Goal: Task Accomplishment & Management: Use online tool/utility

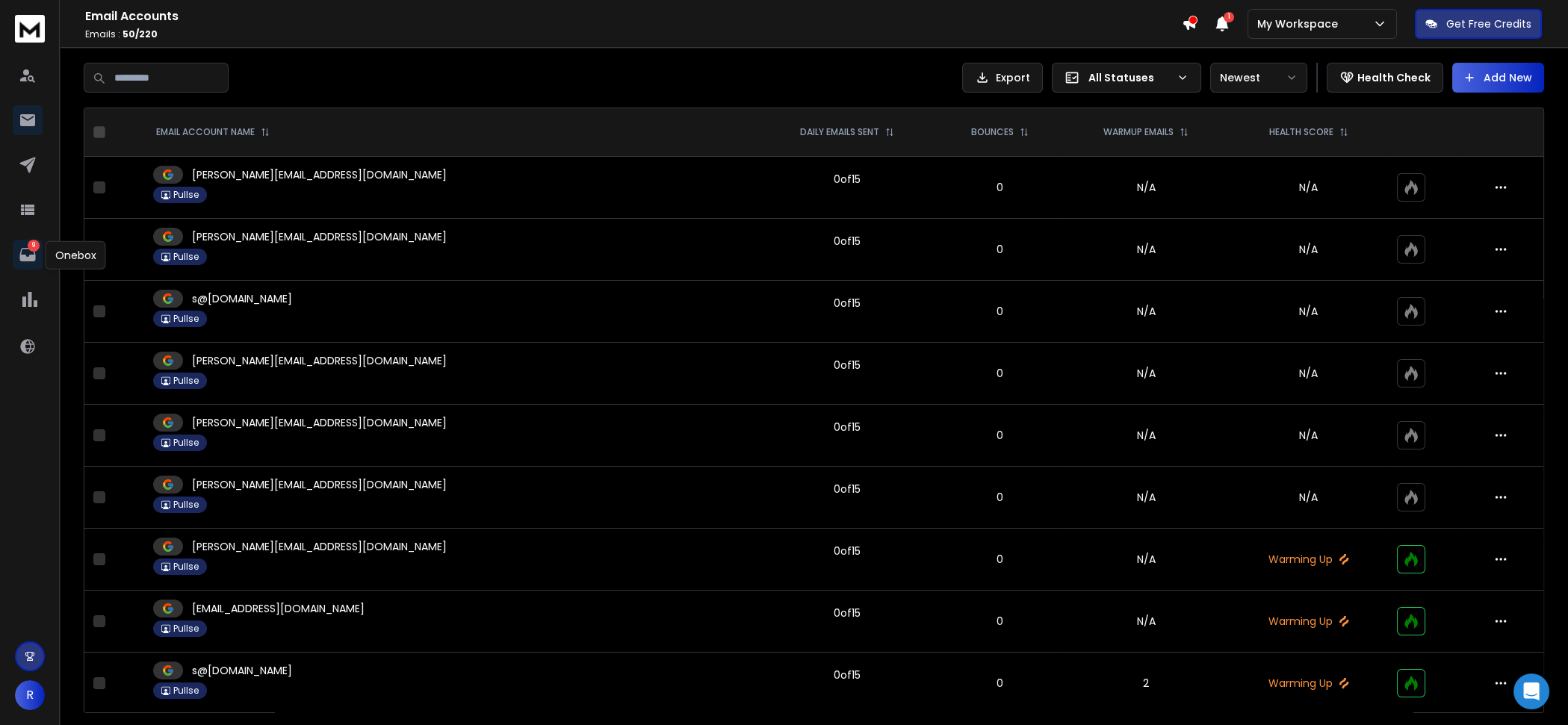
click at [28, 246] on p "9" at bounding box center [34, 245] width 12 height 12
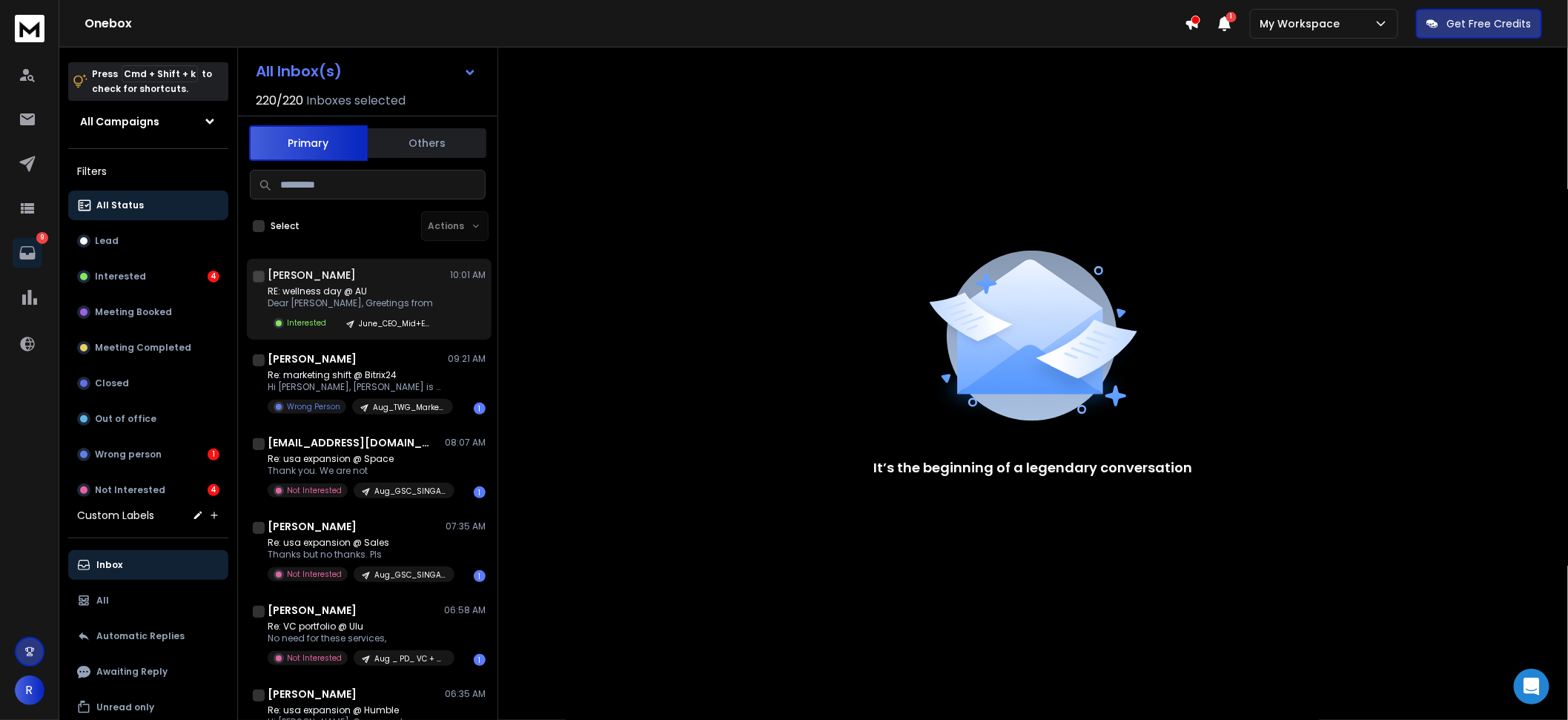
click at [417, 339] on div "[PERSON_NAME] 10:01 AM RE: wellness day @ AU Dear [PERSON_NAME], Greetings from…" at bounding box center [369, 299] width 244 height 81
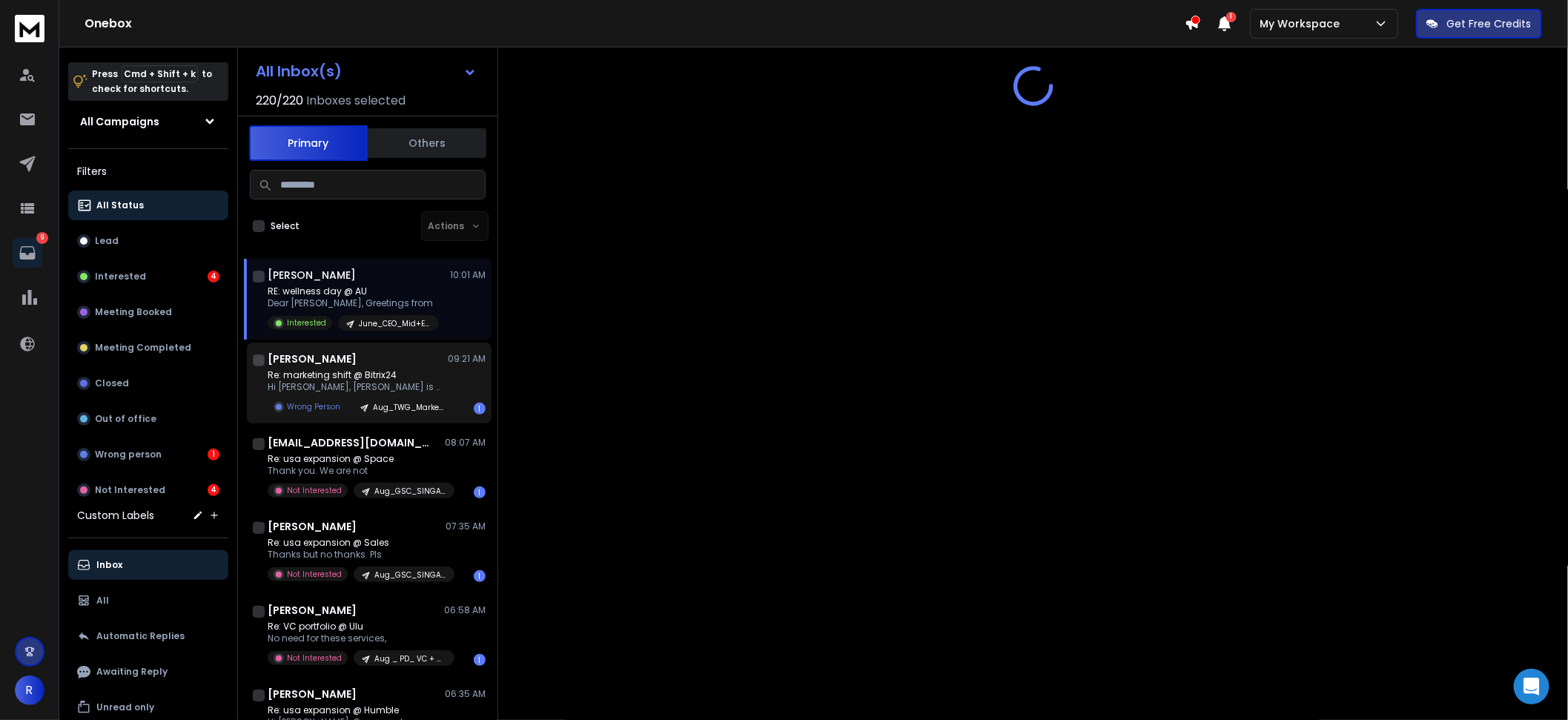
click at [445, 376] on p "Re: marketing shift @ Bitrix24" at bounding box center [356, 375] width 178 height 11
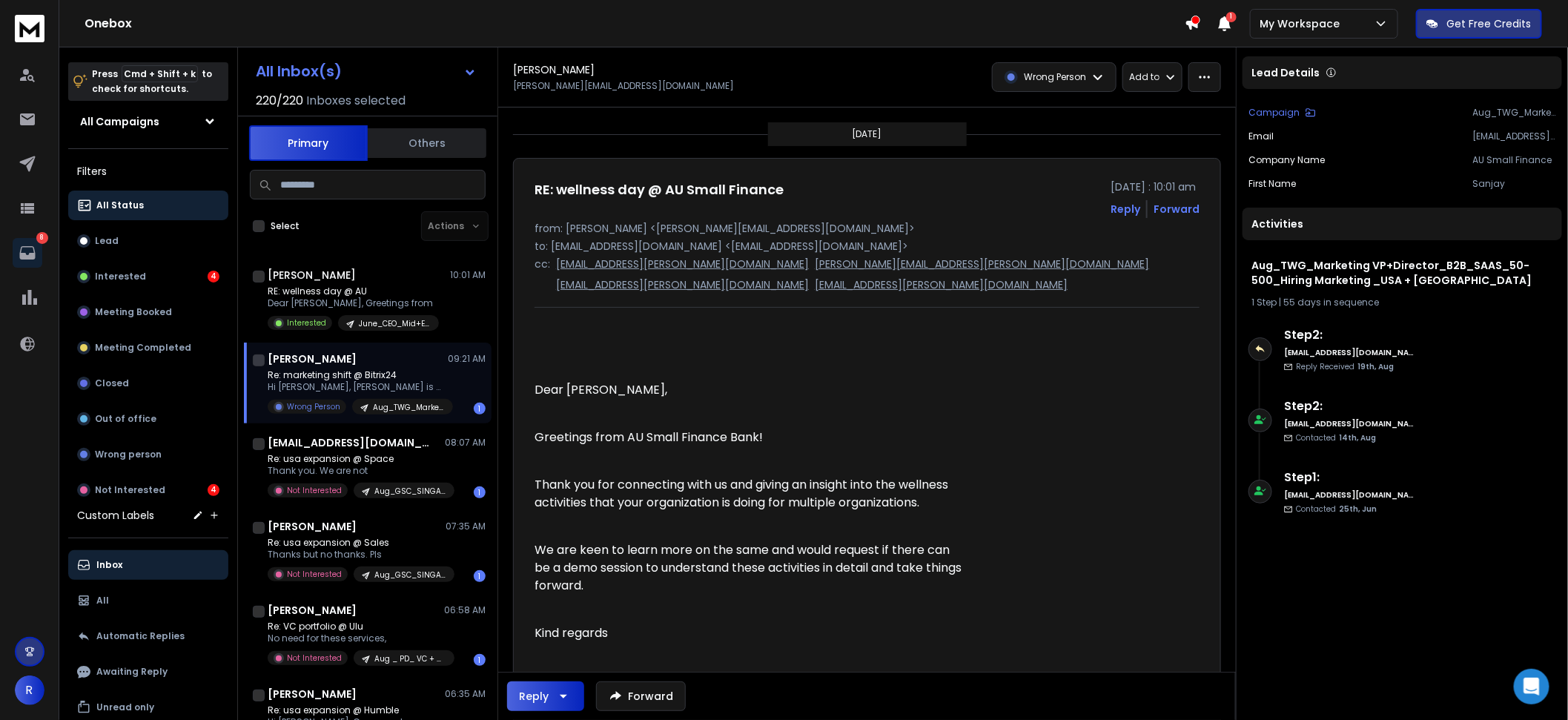
click at [377, 358] on div "[PERSON_NAME] 09:21 AM" at bounding box center [376, 359] width 218 height 15
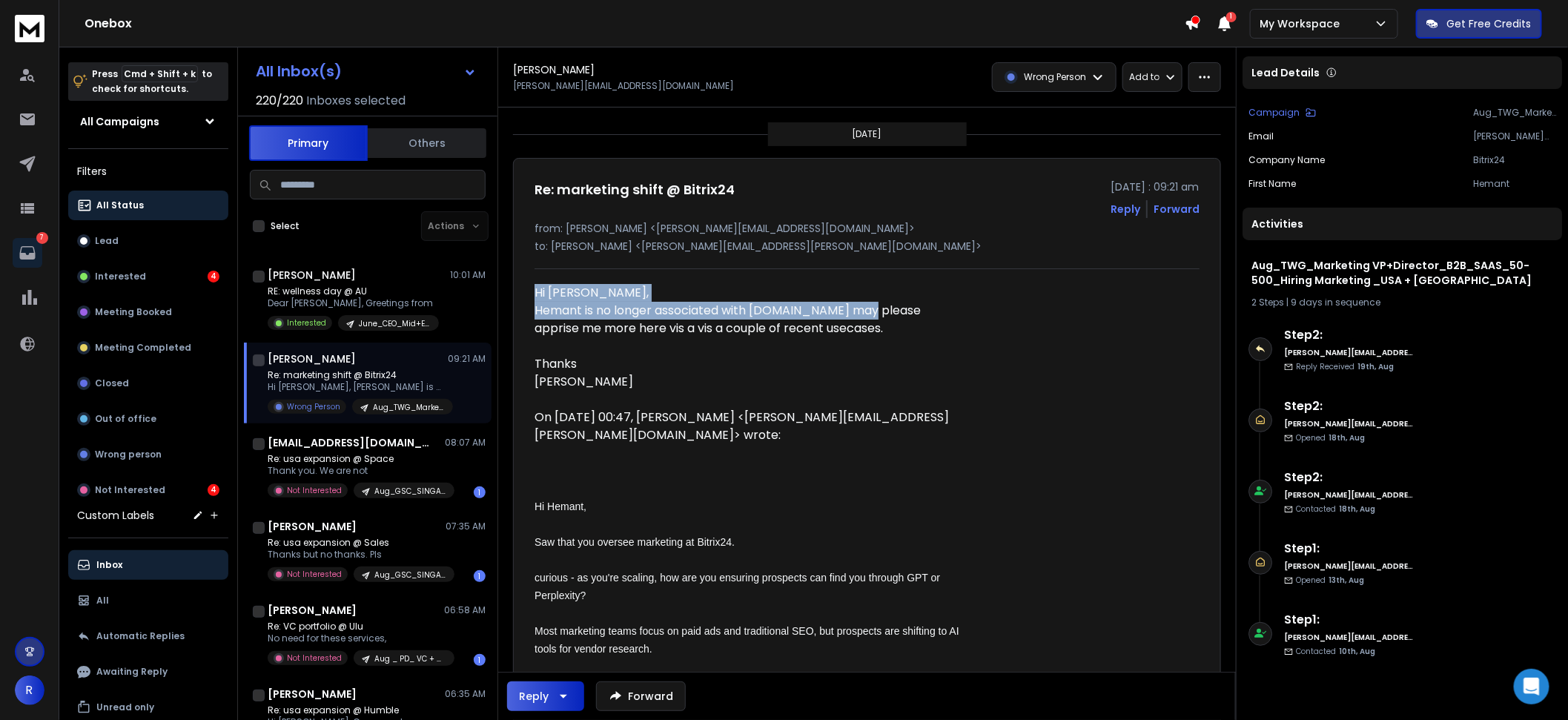
drag, startPoint x: 534, startPoint y: 286, endPoint x: 853, endPoint y: 318, distance: 320.6
click at [1083, 81] on p "Wrong Person" at bounding box center [1055, 77] width 62 height 11
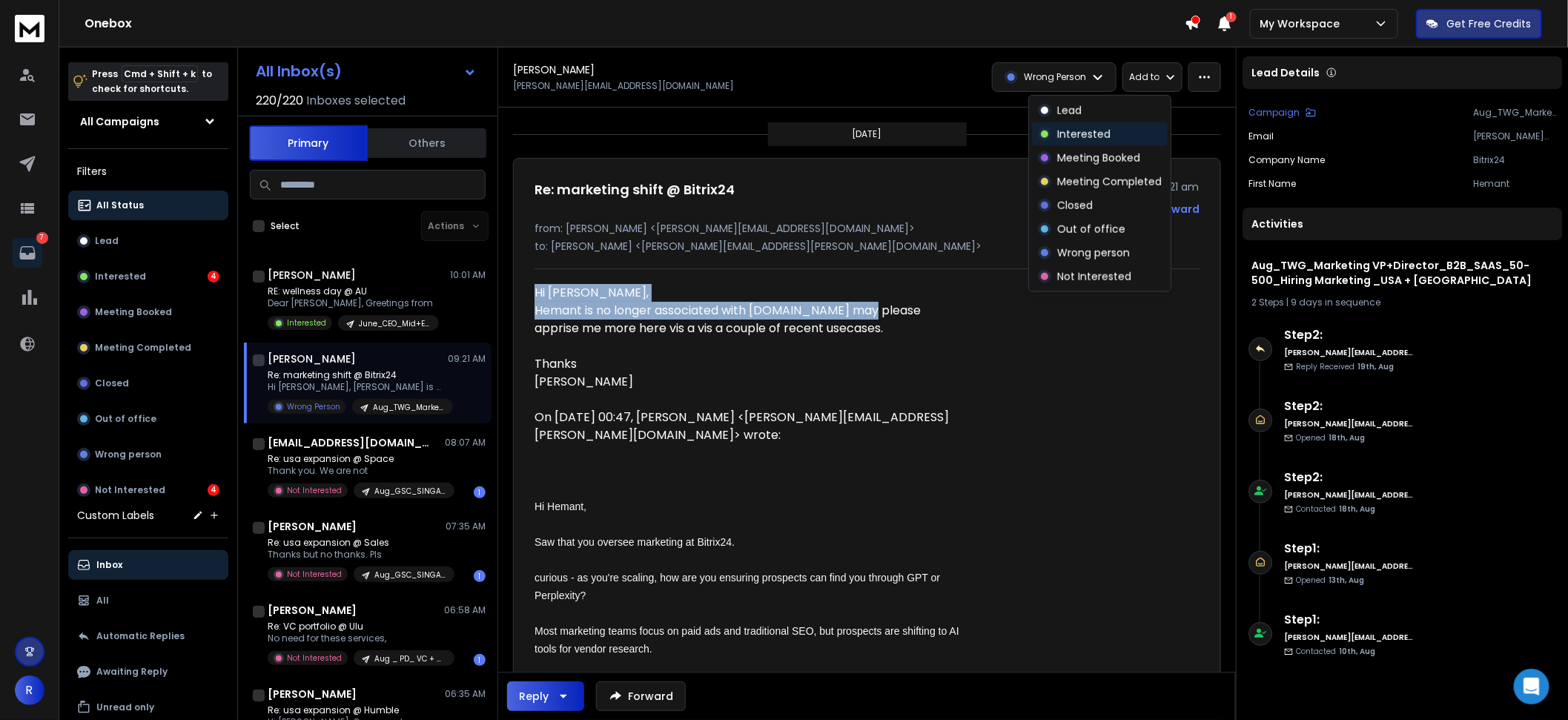
click at [1087, 135] on p "Interested" at bounding box center [1084, 135] width 53 height 15
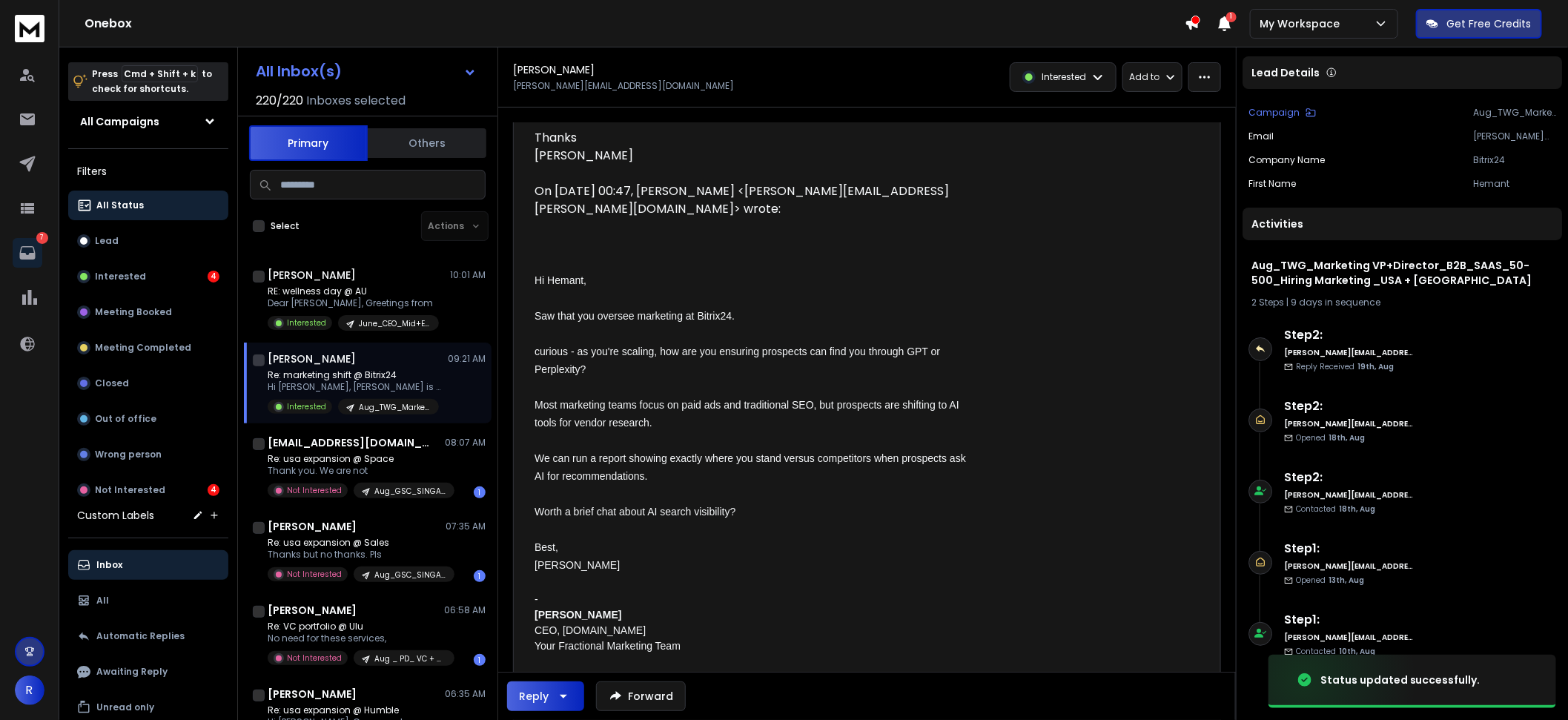
scroll to position [50, 0]
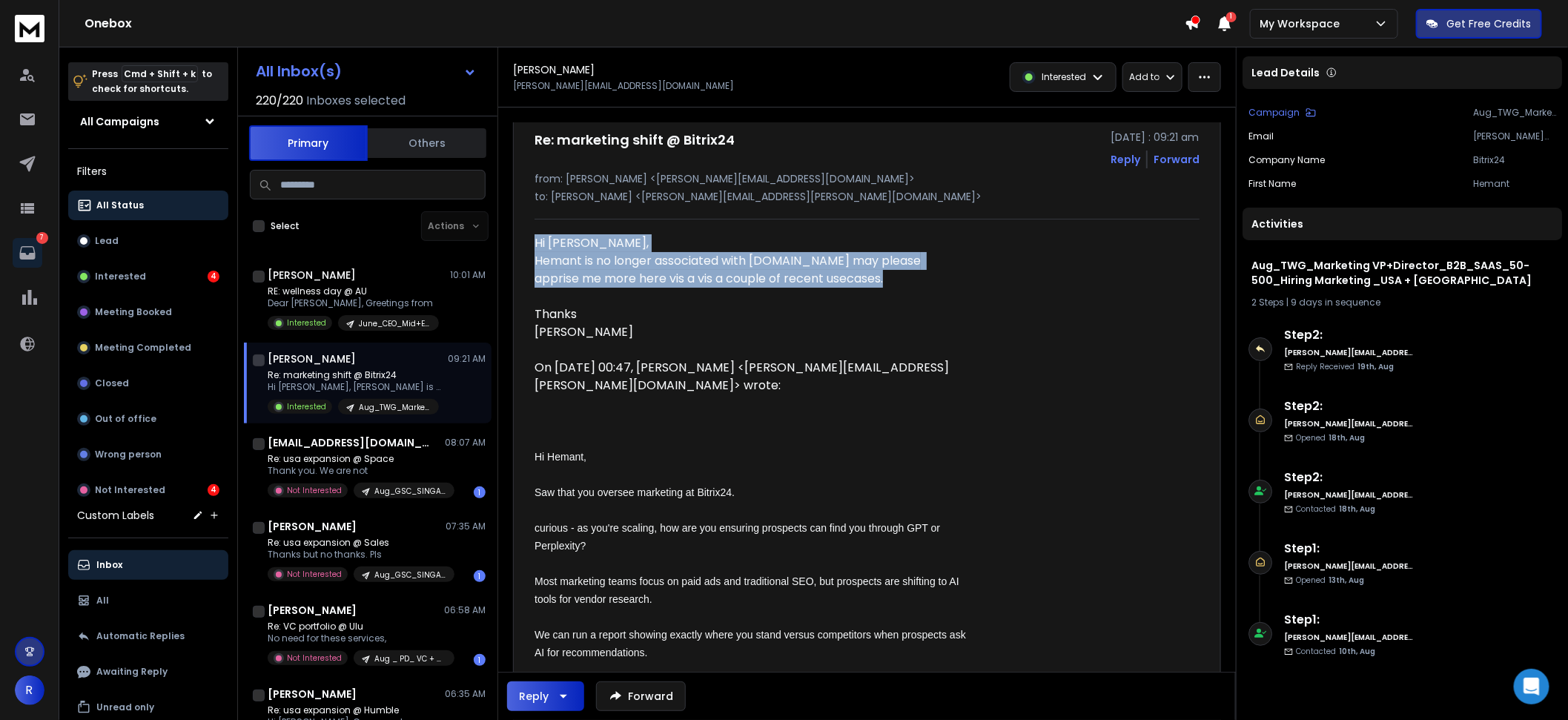
drag, startPoint x: 887, startPoint y: 285, endPoint x: 528, endPoint y: 232, distance: 362.9
copy div "Hi [PERSON_NAME], [PERSON_NAME] is no longer associated with [DOMAIN_NAME] may …"
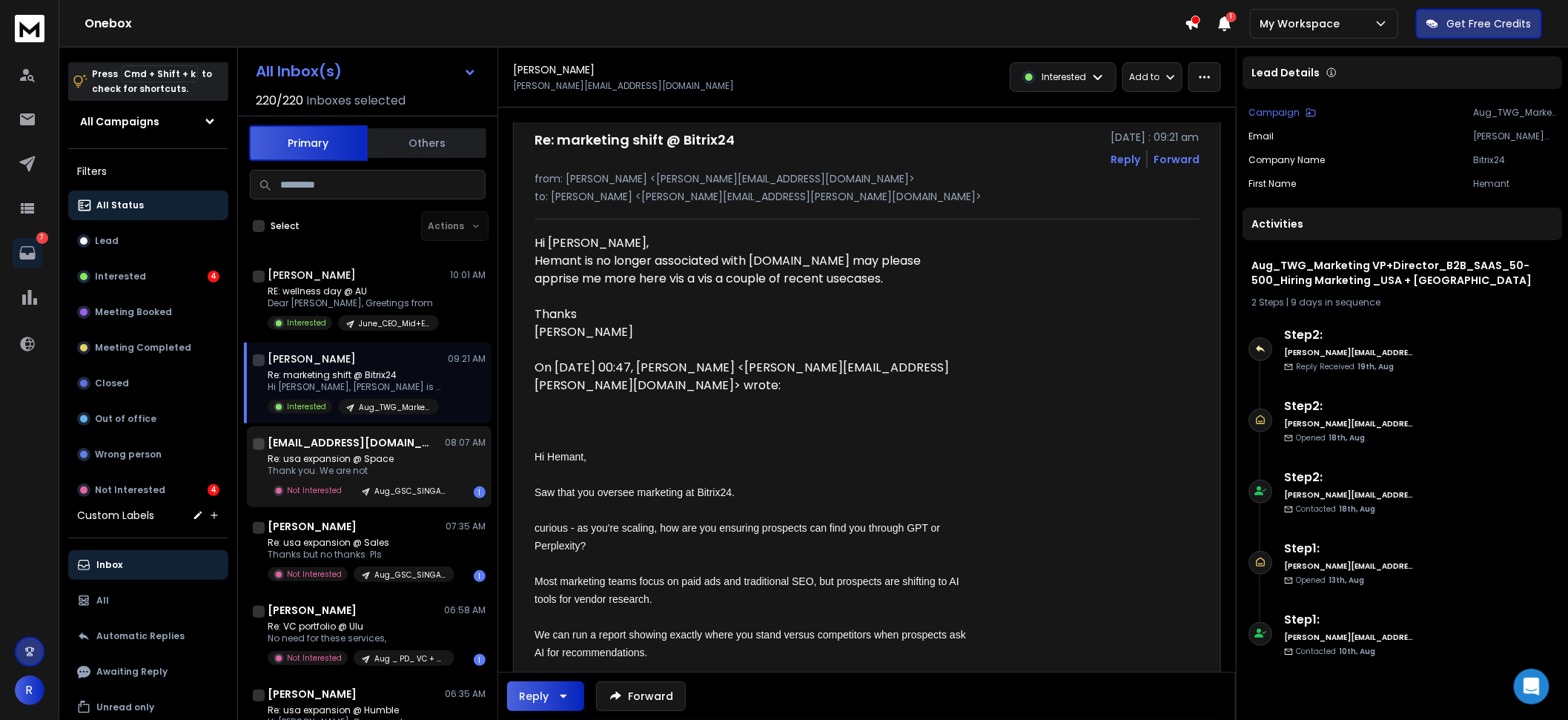
click at [390, 453] on div "[EMAIL_ADDRESS][DOMAIN_NAME] 08:07 AM Re: [GEOGRAPHIC_DATA] expansion @ Space T…" at bounding box center [376, 467] width 218 height 63
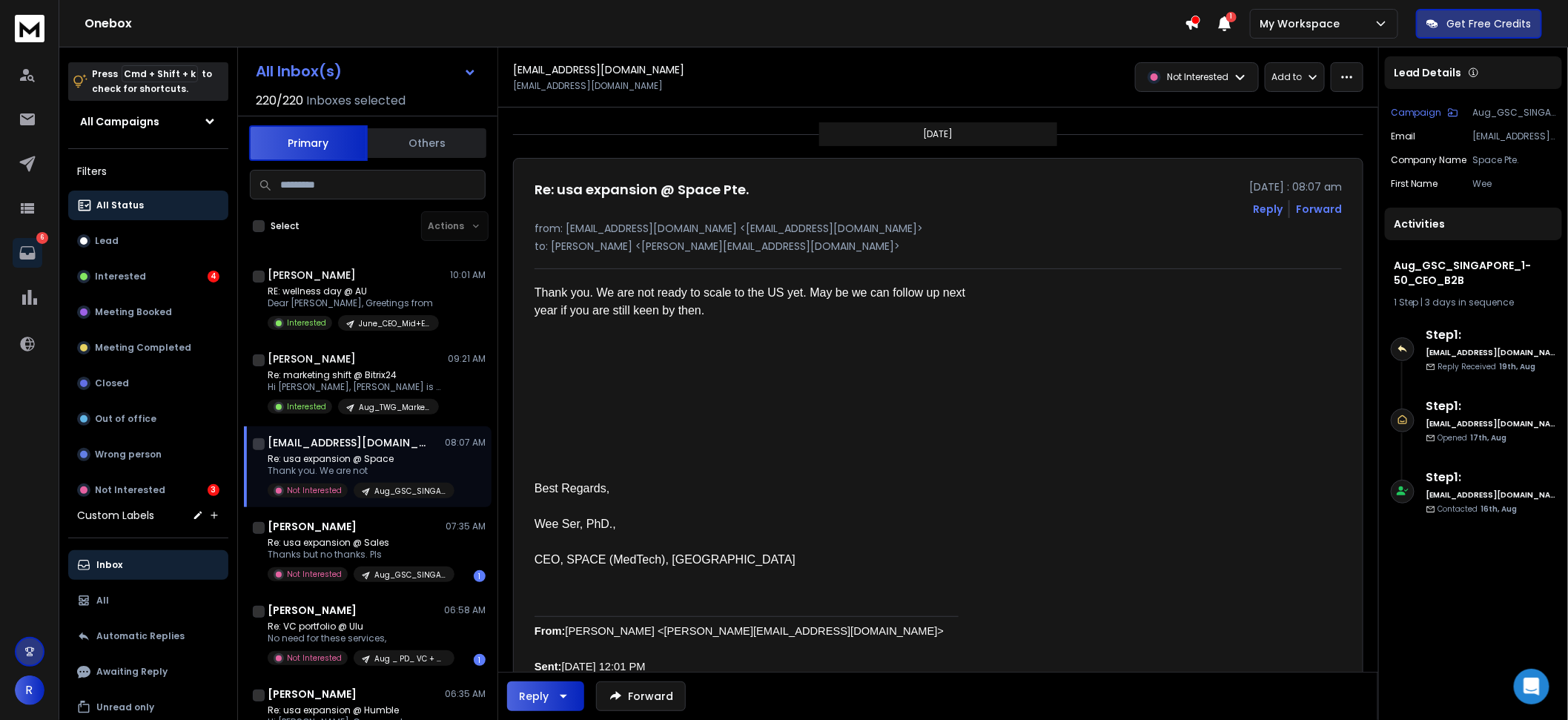
click at [1204, 81] on p "Not Interested" at bounding box center [1198, 77] width 61 height 11
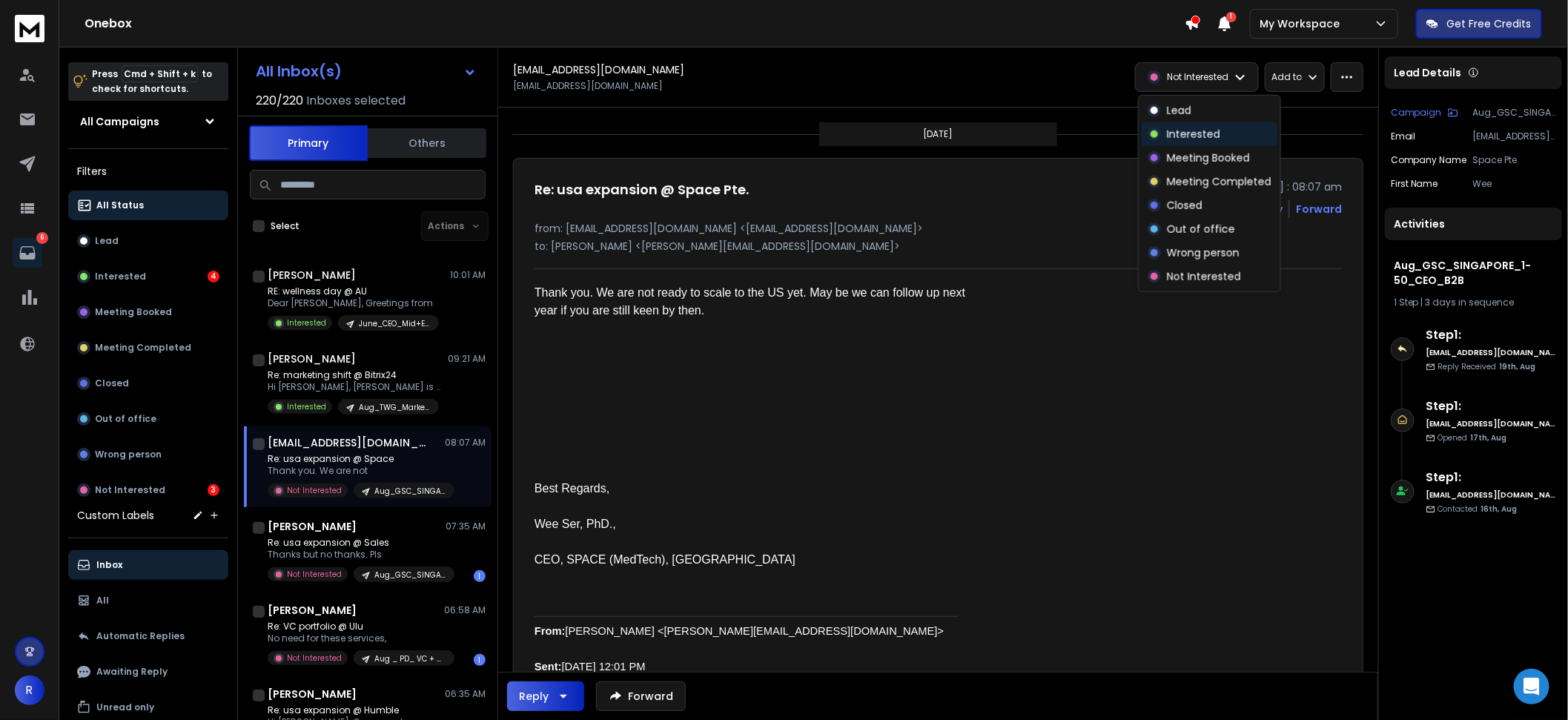
click at [1199, 139] on p "Interested" at bounding box center [1194, 135] width 53 height 15
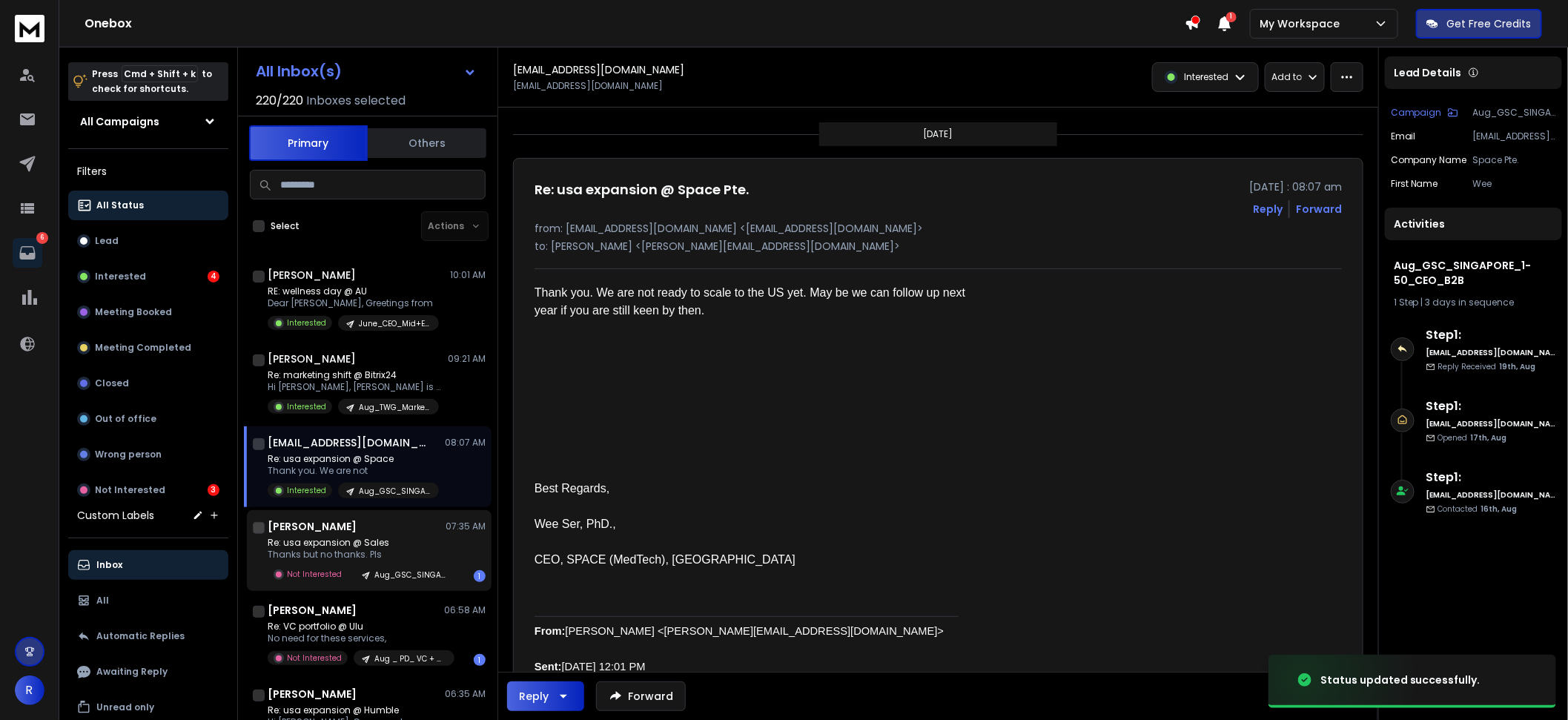
click at [382, 524] on div "[PERSON_NAME] 07:35 AM" at bounding box center [376, 527] width 218 height 15
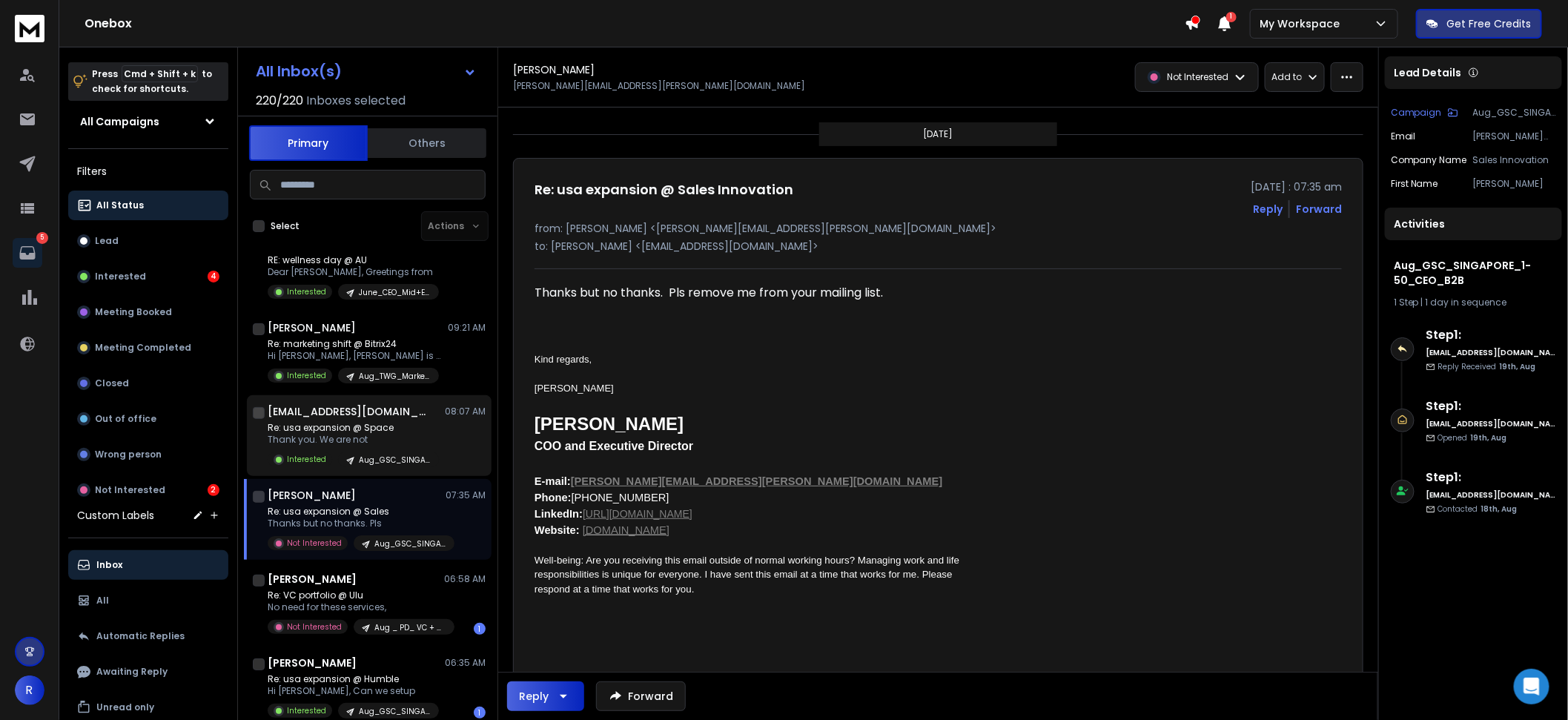
scroll to position [45, 0]
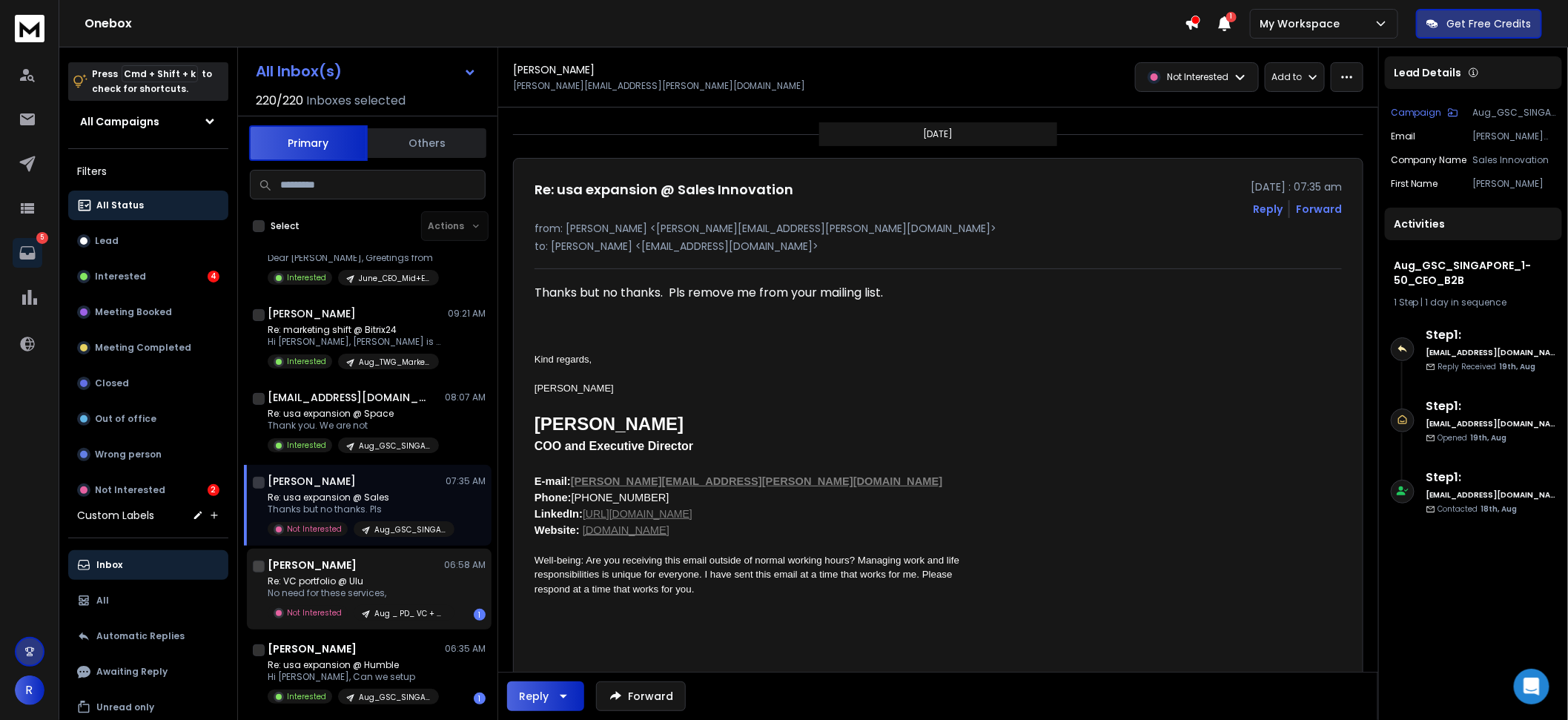
click at [402, 590] on p "No need for these services," at bounding box center [356, 593] width 178 height 11
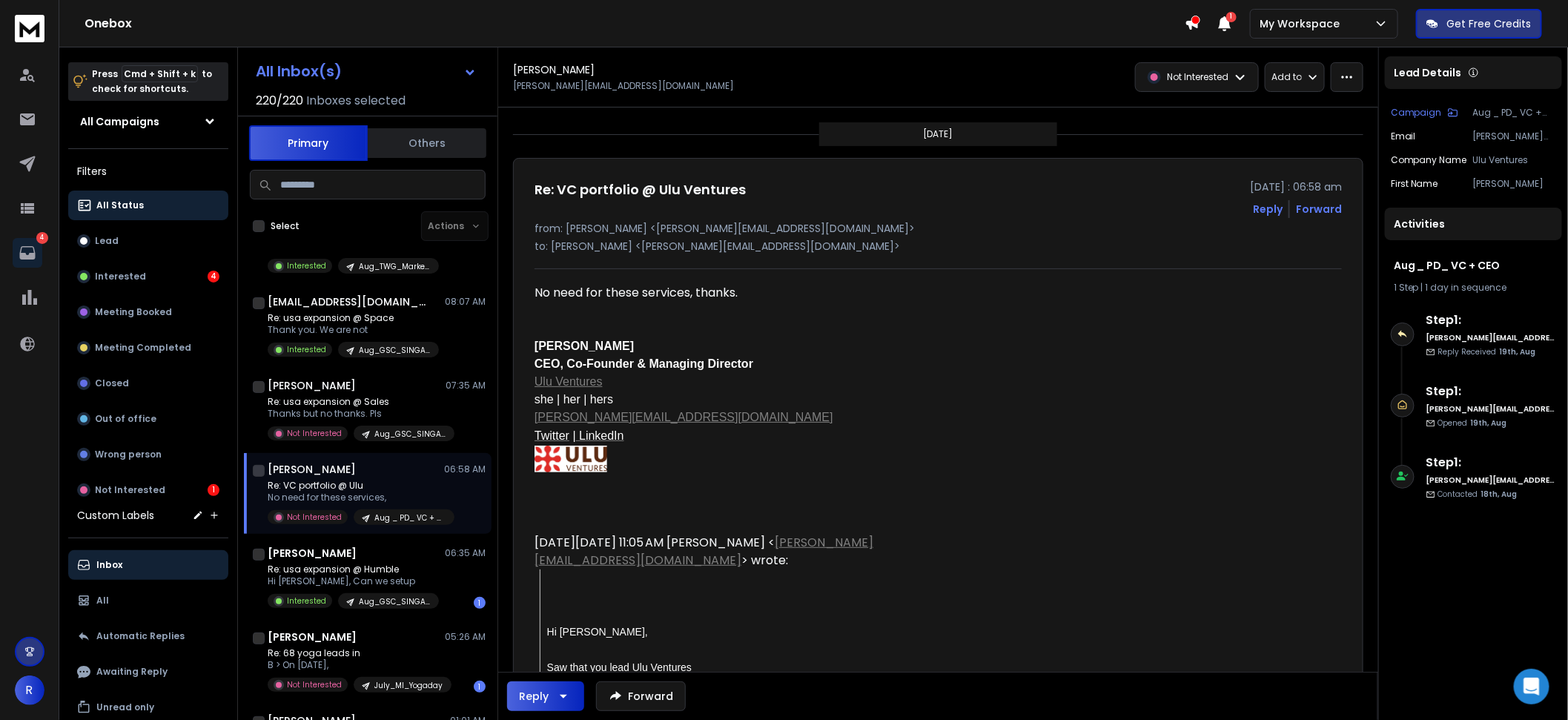
scroll to position [154, 0]
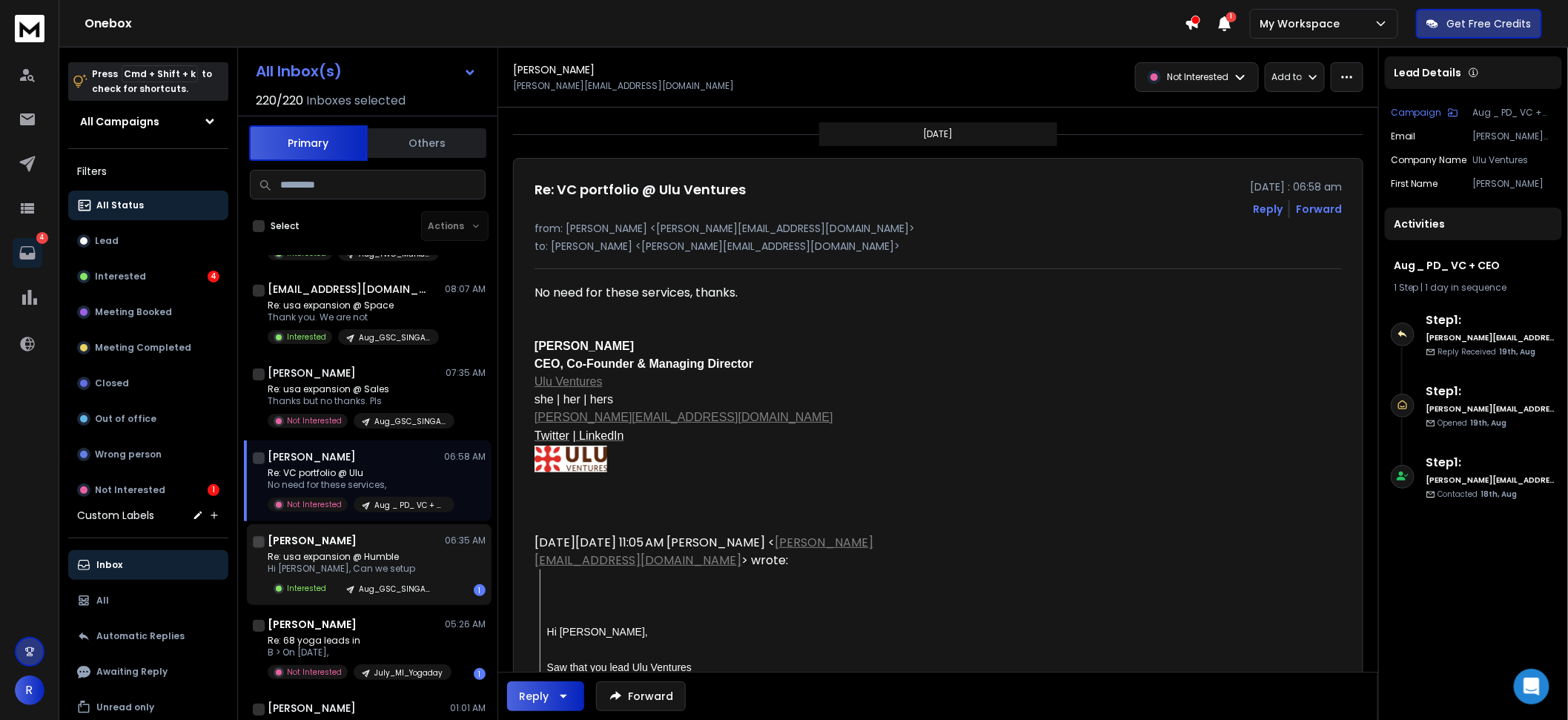
click at [387, 551] on p "Re: usa expansion @ Humble" at bounding box center [352, 557] width 171 height 11
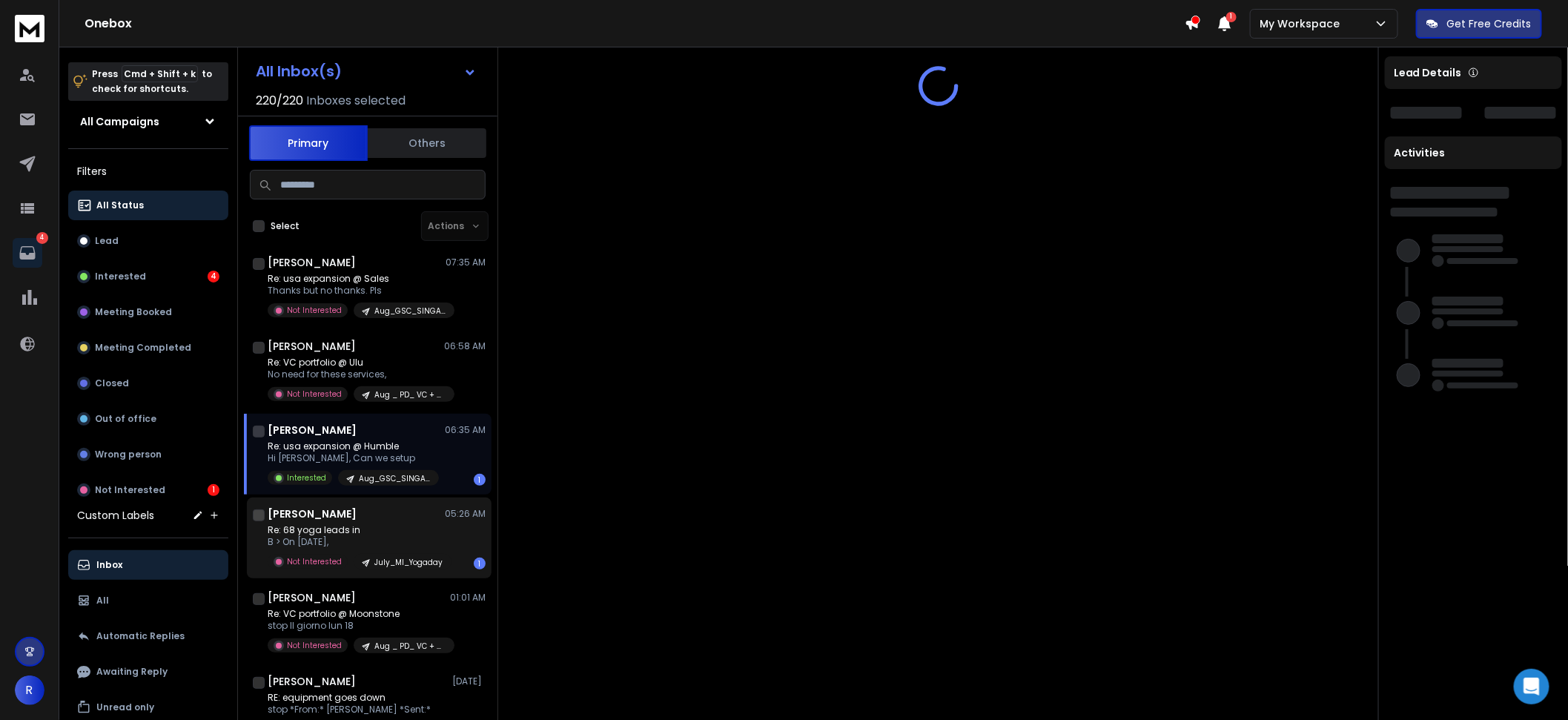
click at [395, 526] on p "Re: 68 yoga leads in" at bounding box center [356, 530] width 178 height 11
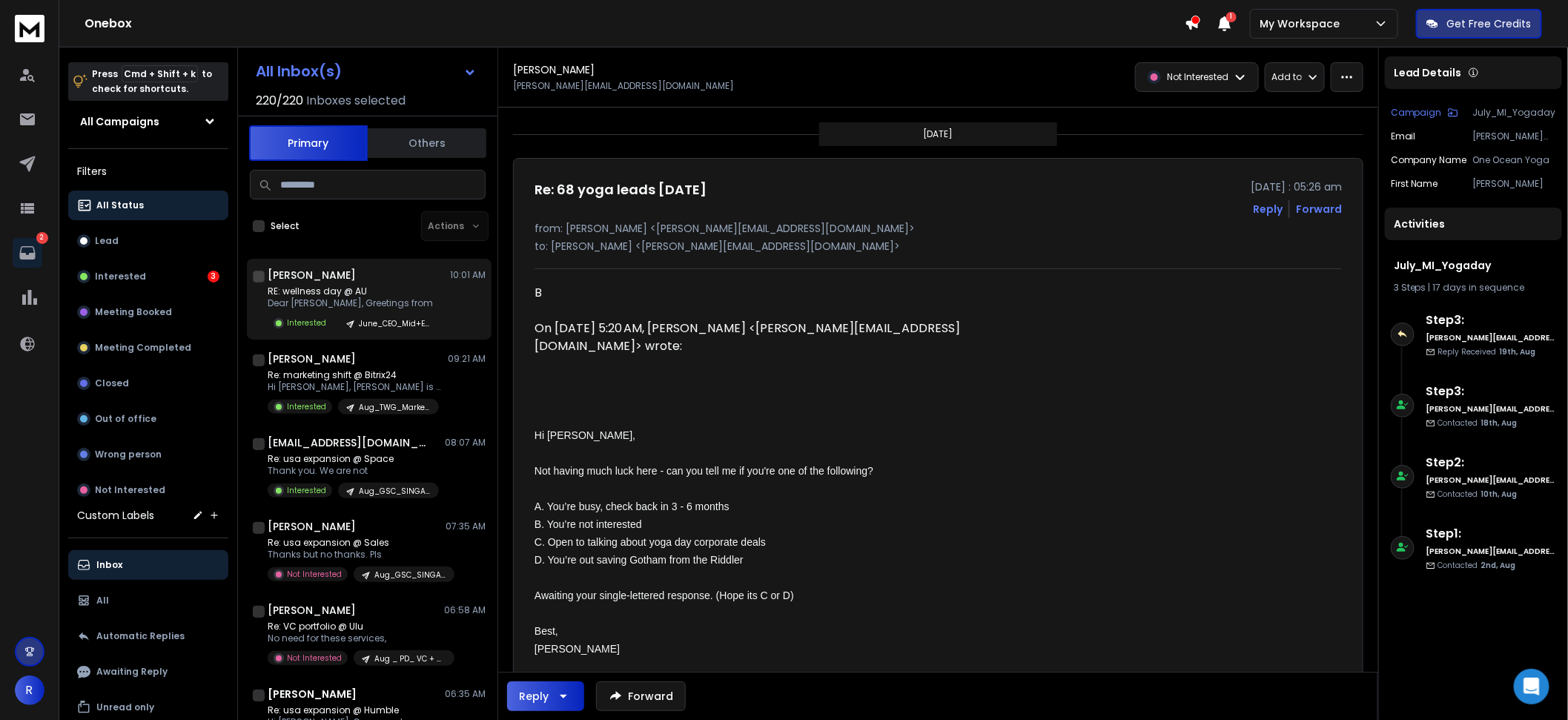
scroll to position [5, 0]
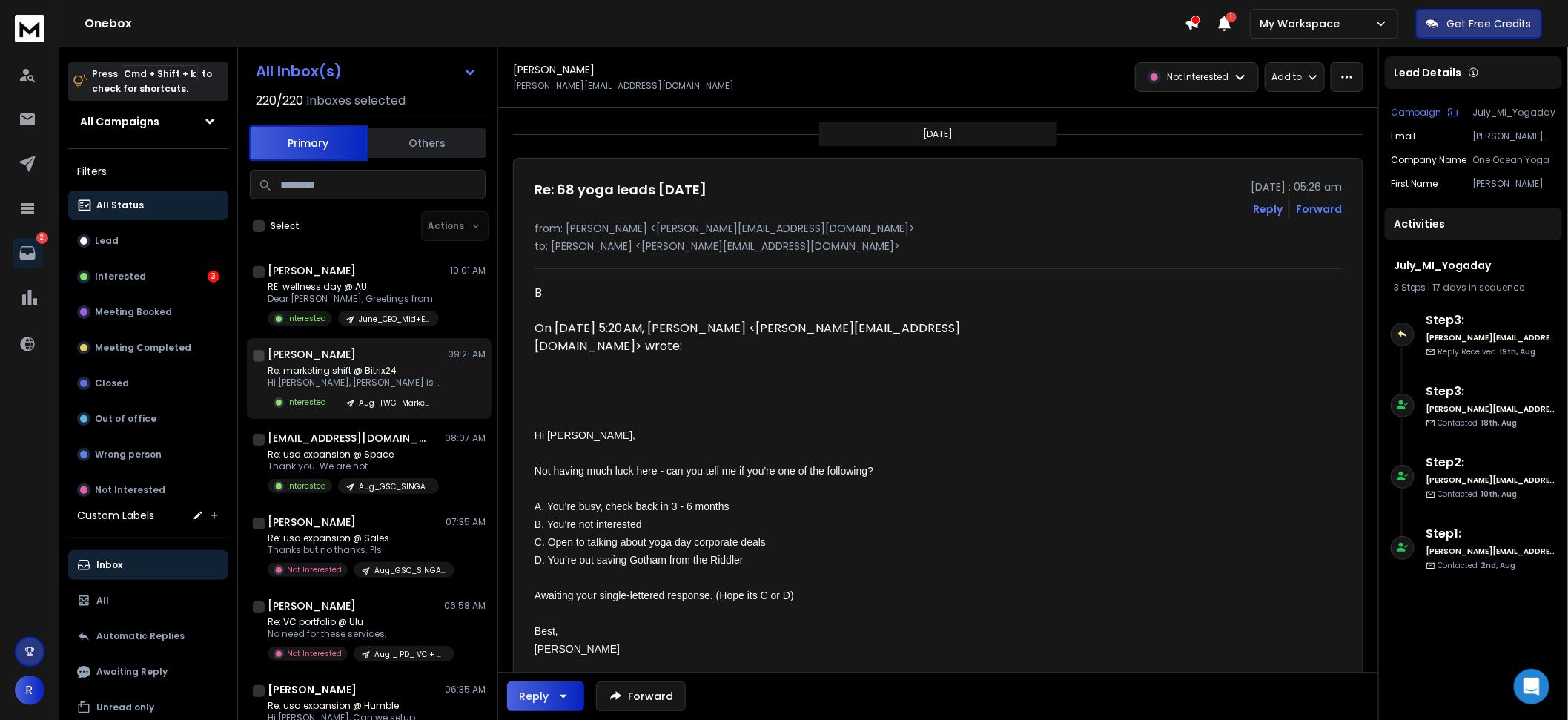
click at [390, 382] on p "Hi [PERSON_NAME], [PERSON_NAME] is no" at bounding box center [356, 383] width 178 height 11
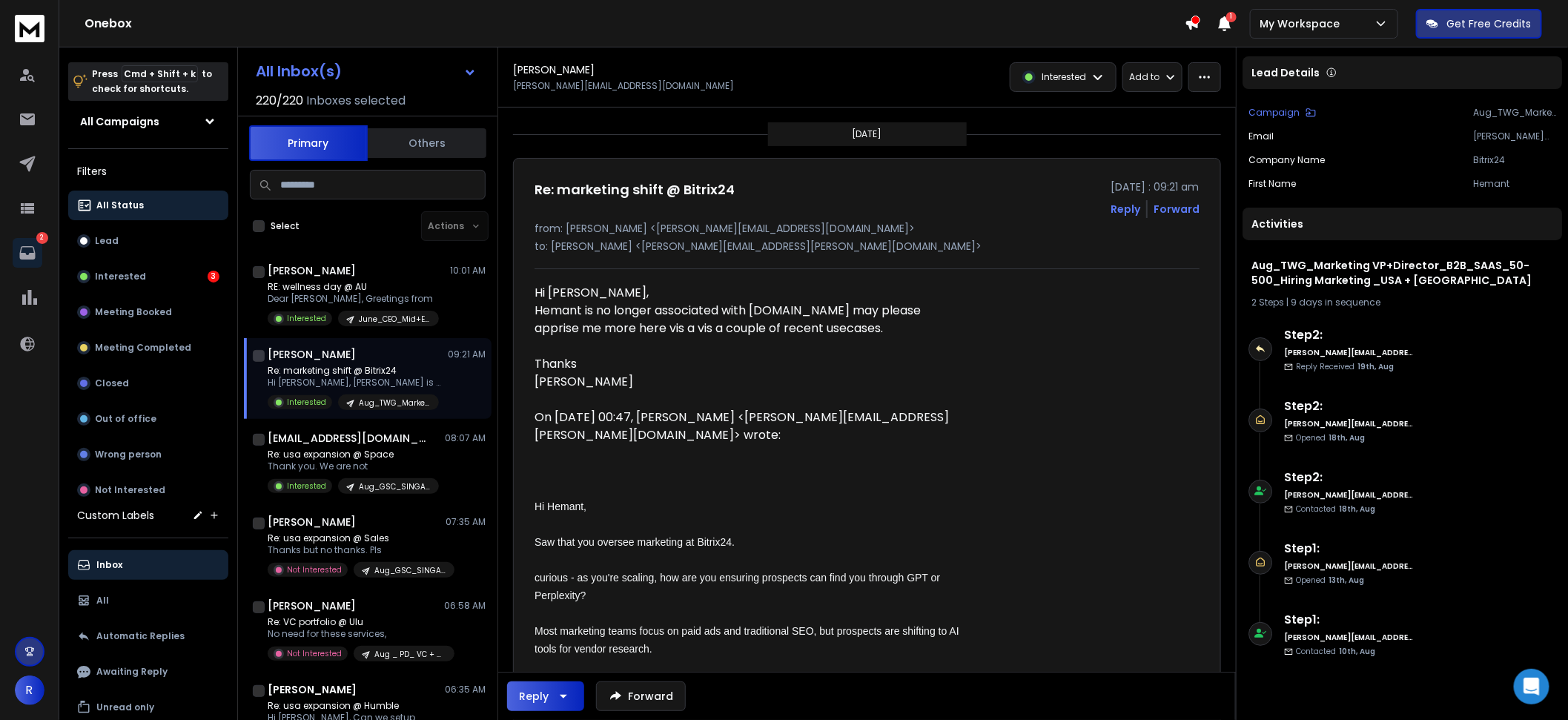
click at [749, 195] on div "Re: marketing shift @ Bitrix24 [DATE] : 09:21 am Reply Forward" at bounding box center [867, 199] width 665 height 38
drag, startPoint x: 745, startPoint y: 228, endPoint x: 638, endPoint y: 232, distance: 107.1
click at [638, 232] on p "from: [PERSON_NAME] <[PERSON_NAME][EMAIL_ADDRESS][DOMAIN_NAME]>" at bounding box center [867, 229] width 665 height 15
copy p "[PERSON_NAME][EMAIL_ADDRESS][DOMAIN_NAME]"
